Goal: Information Seeking & Learning: Check status

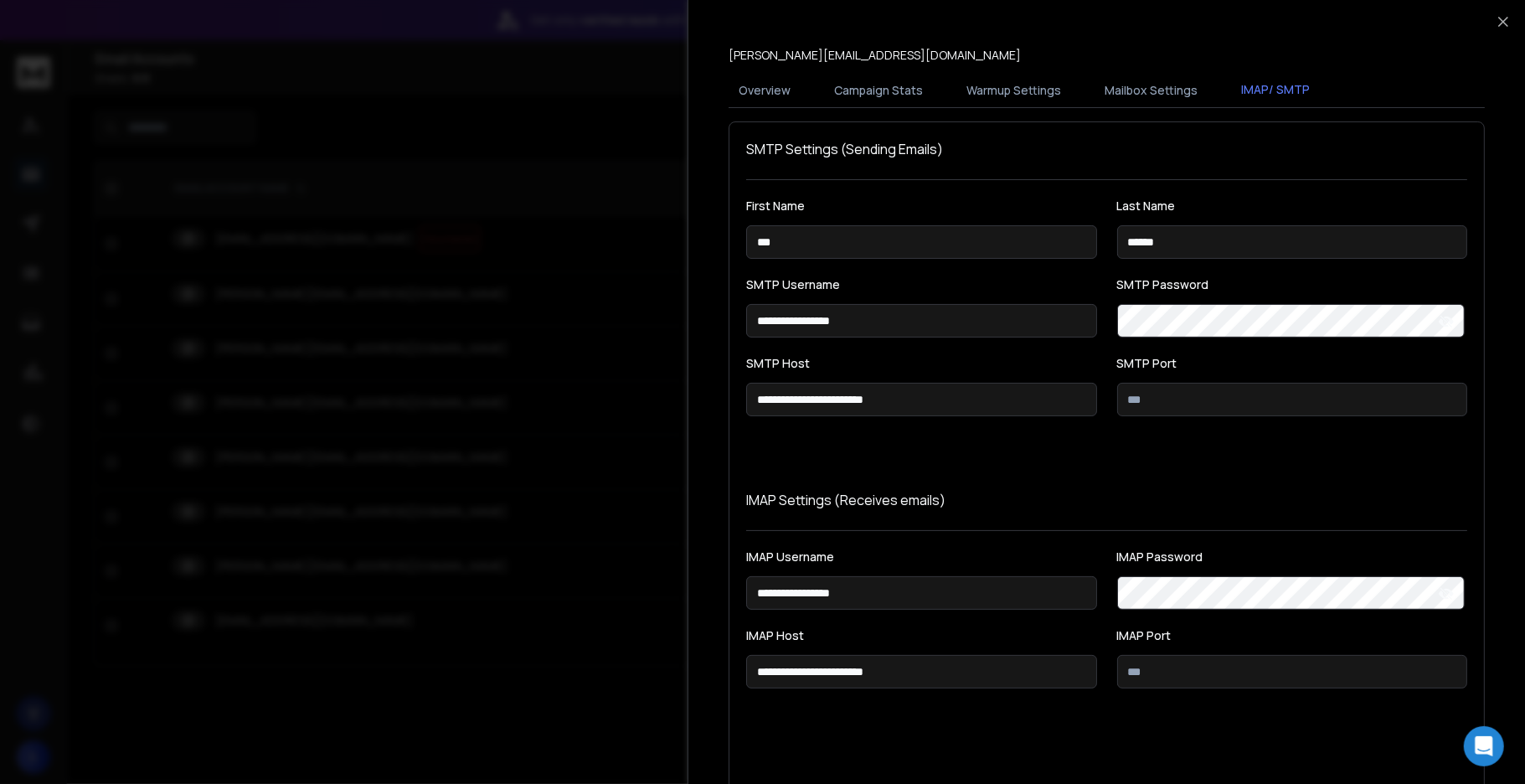
click at [592, 546] on div at bounding box center [762, 392] width 1525 height 784
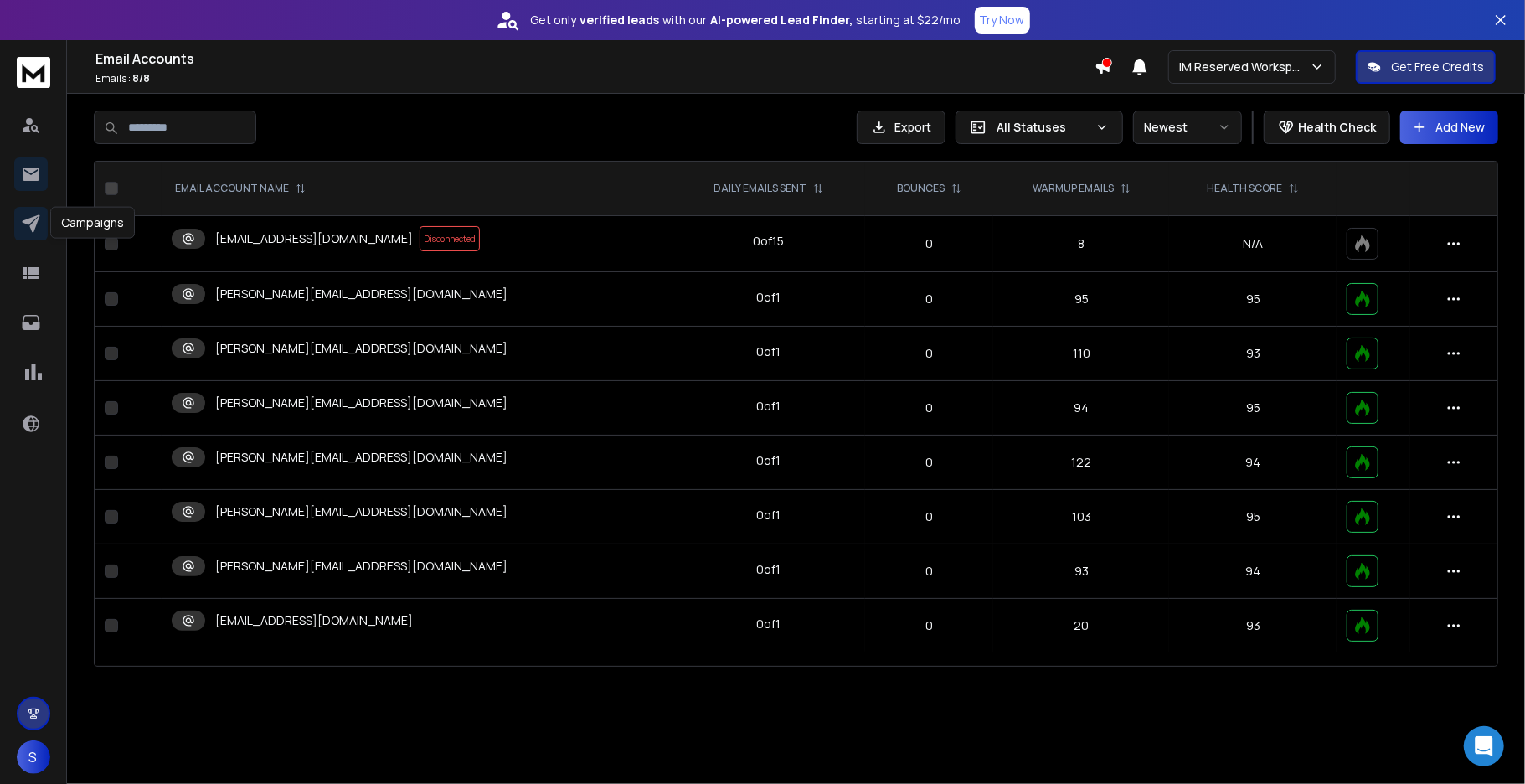
click at [22, 226] on icon at bounding box center [31, 224] width 20 height 20
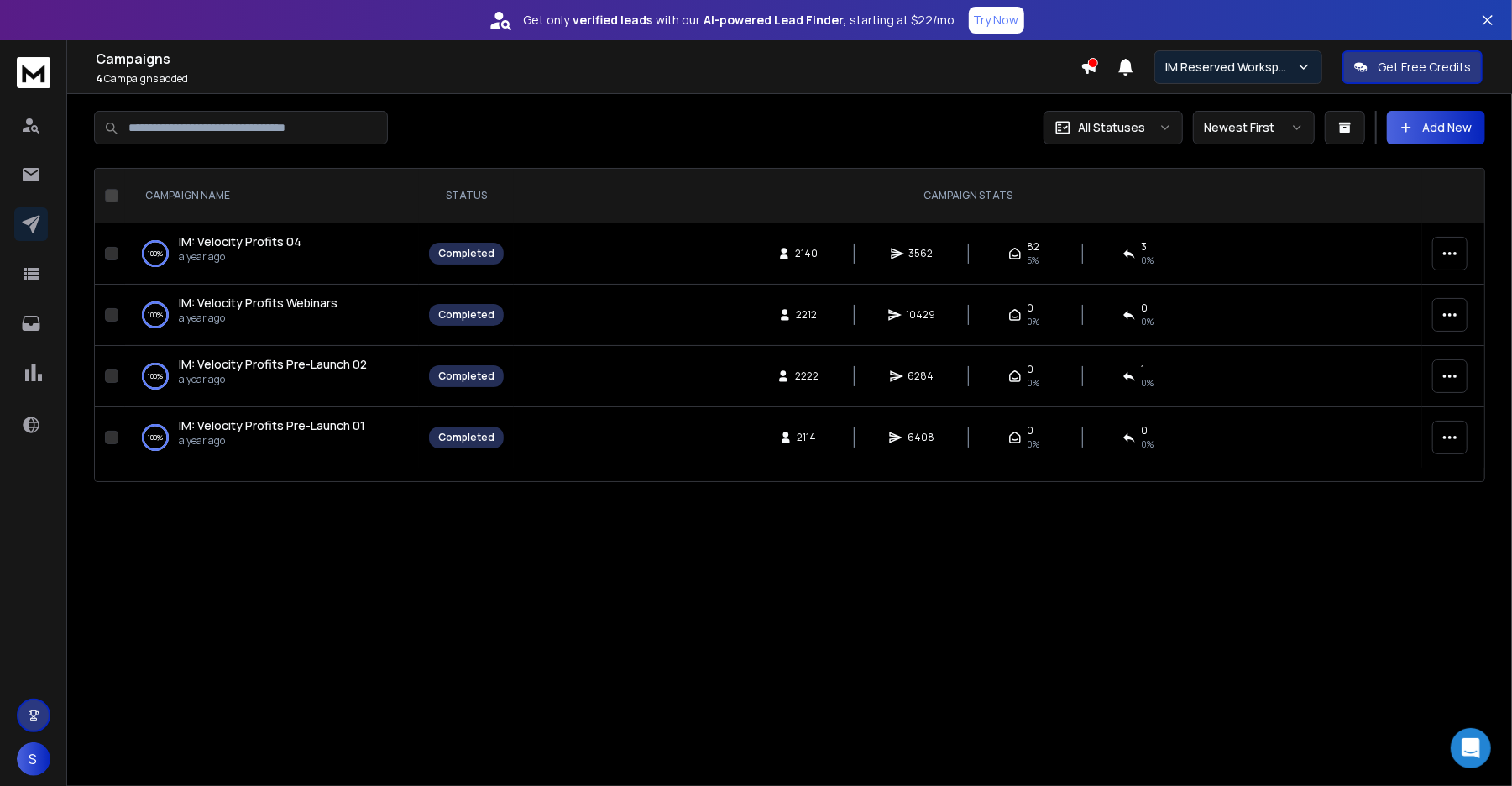
click at [1190, 75] on button "IM Reserved Workspace" at bounding box center [1238, 67] width 168 height 34
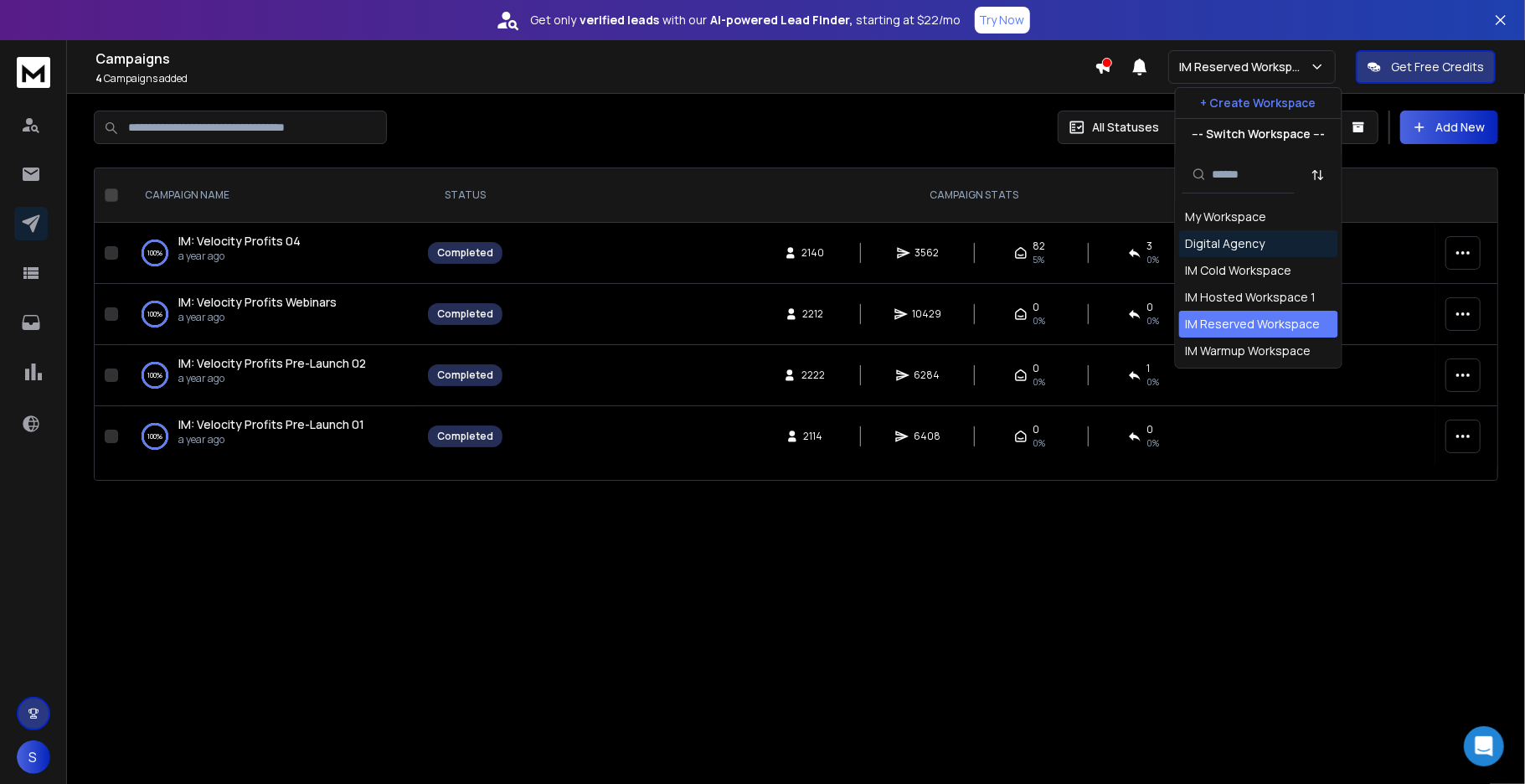
click at [1246, 249] on div "Digital Agency" at bounding box center [1225, 244] width 80 height 17
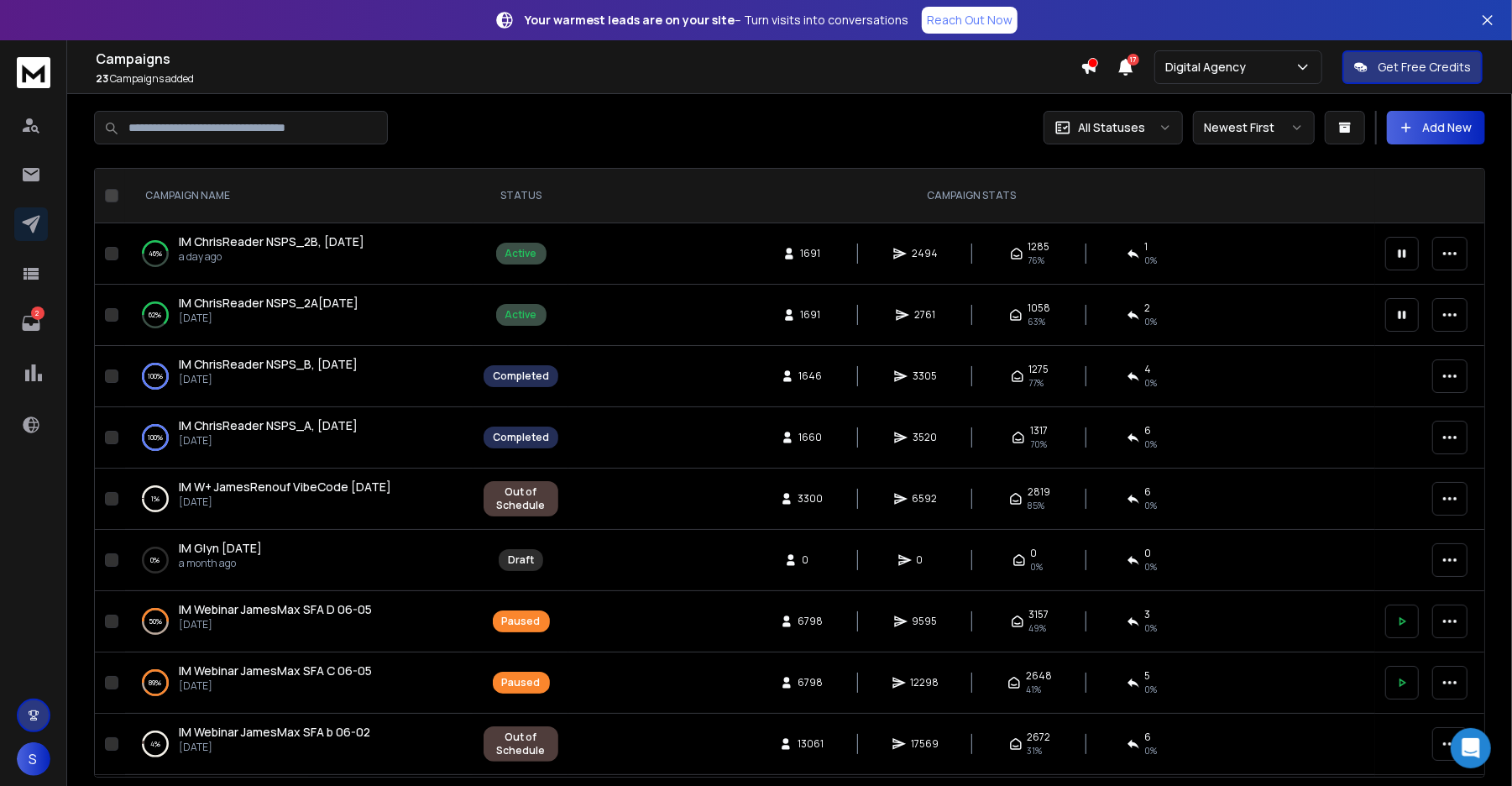
click at [276, 256] on p "a day ago" at bounding box center [272, 257] width 186 height 13
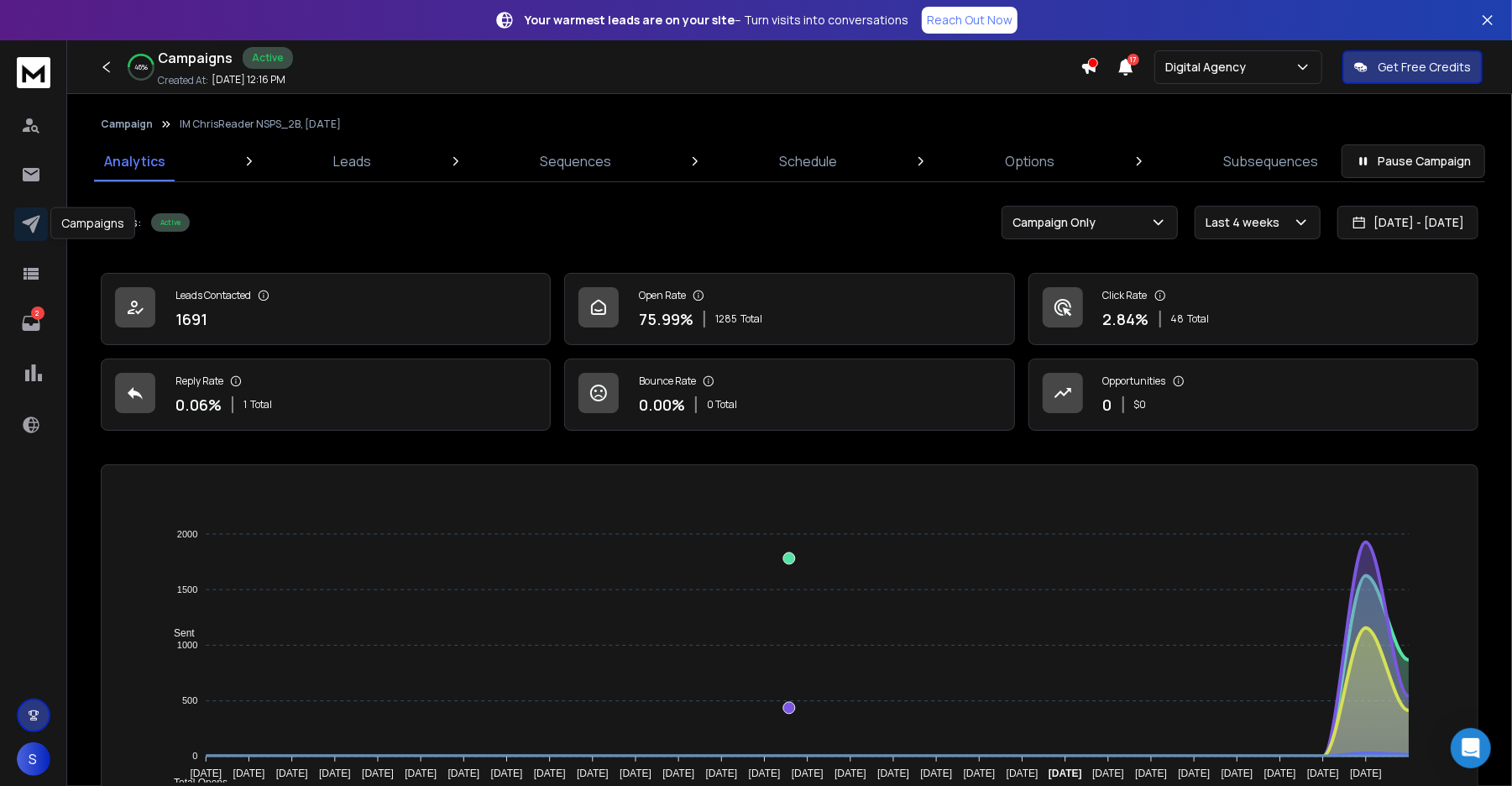
click at [24, 229] on icon at bounding box center [31, 224] width 20 height 20
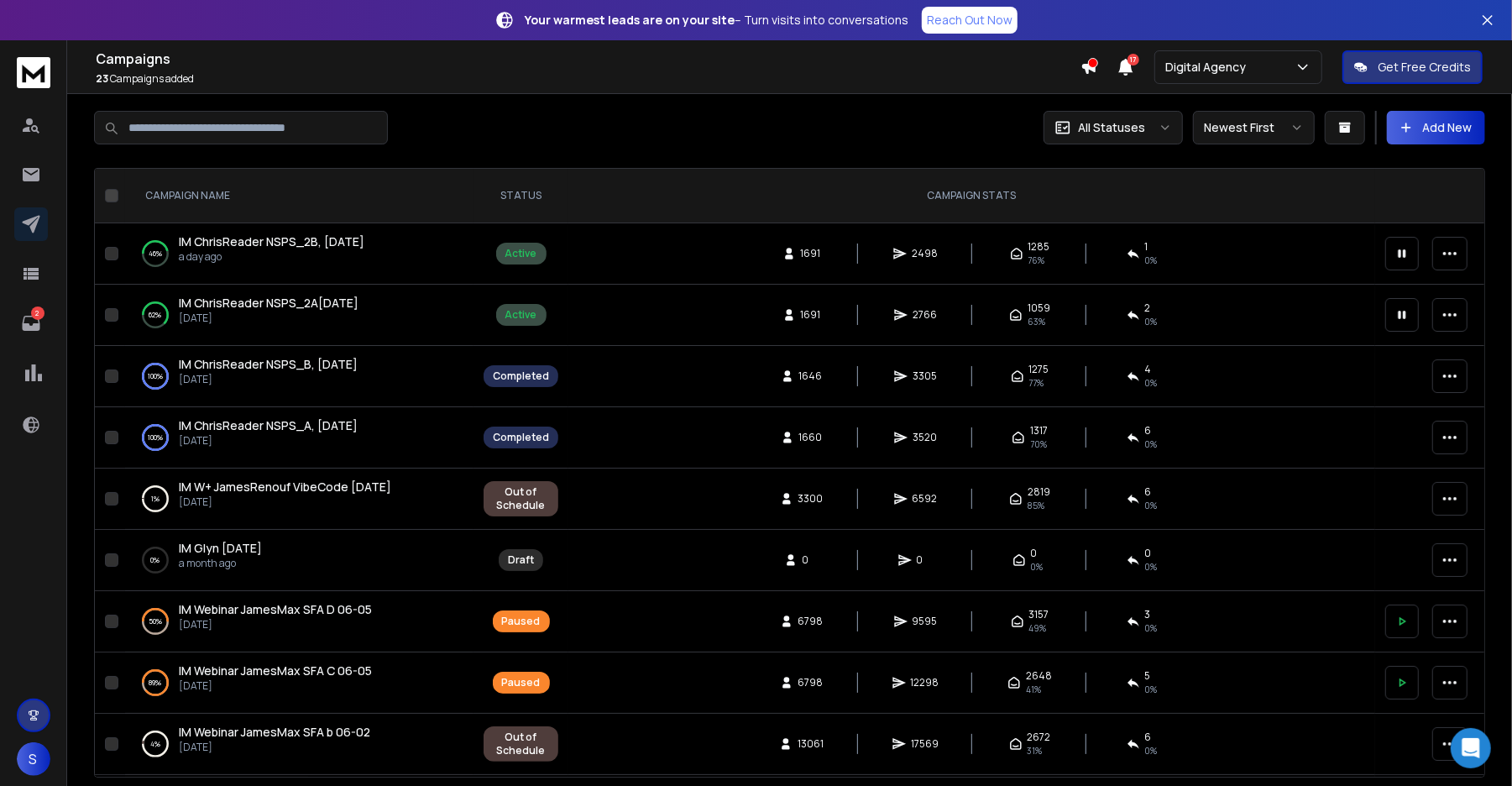
click at [297, 306] on span "IM ChrisReader NSPS_2A[DATE]" at bounding box center [268, 302] width 180 height 16
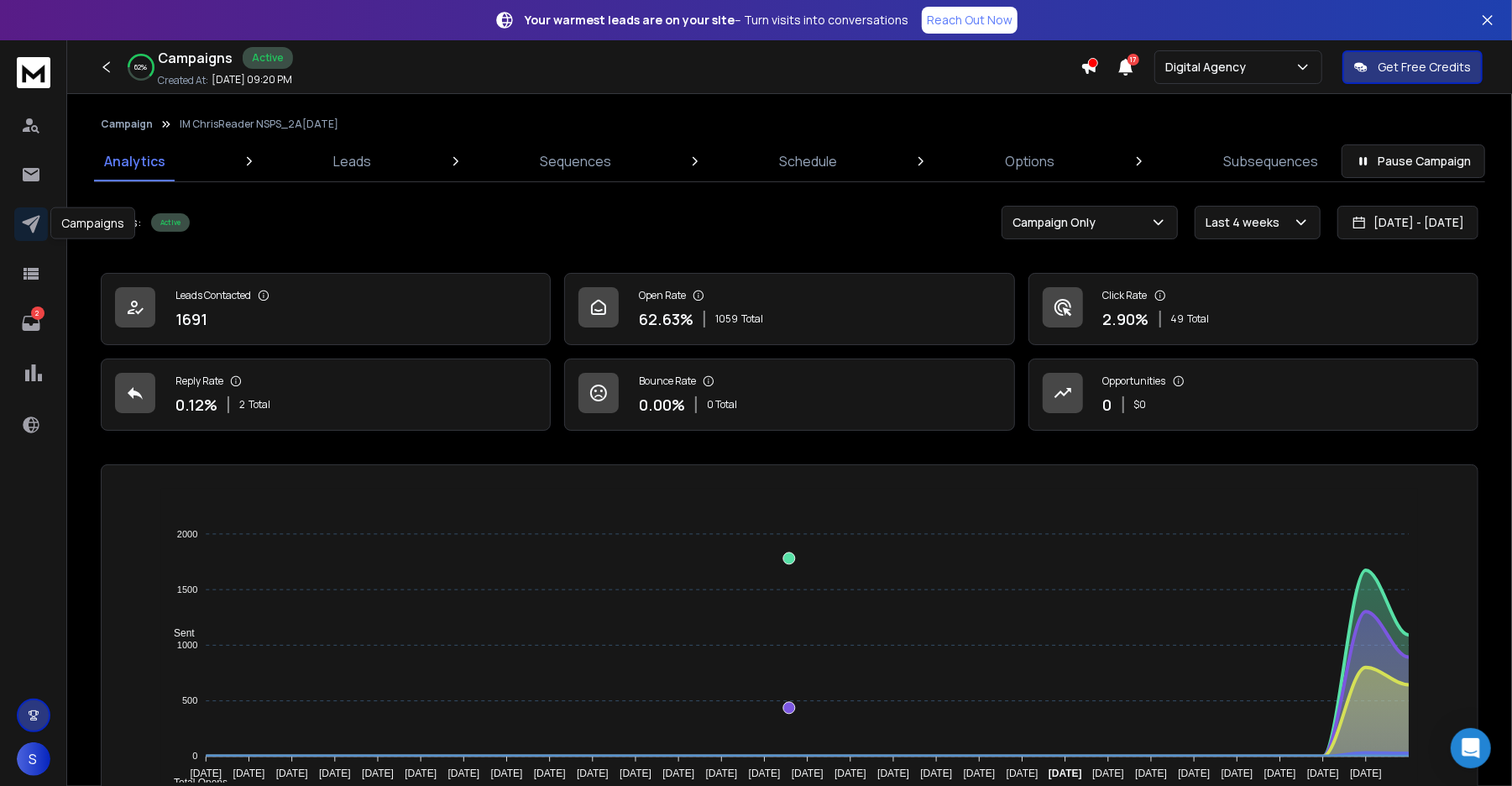
click at [29, 227] on icon at bounding box center [31, 224] width 20 height 20
